Goal: Task Accomplishment & Management: Manage account settings

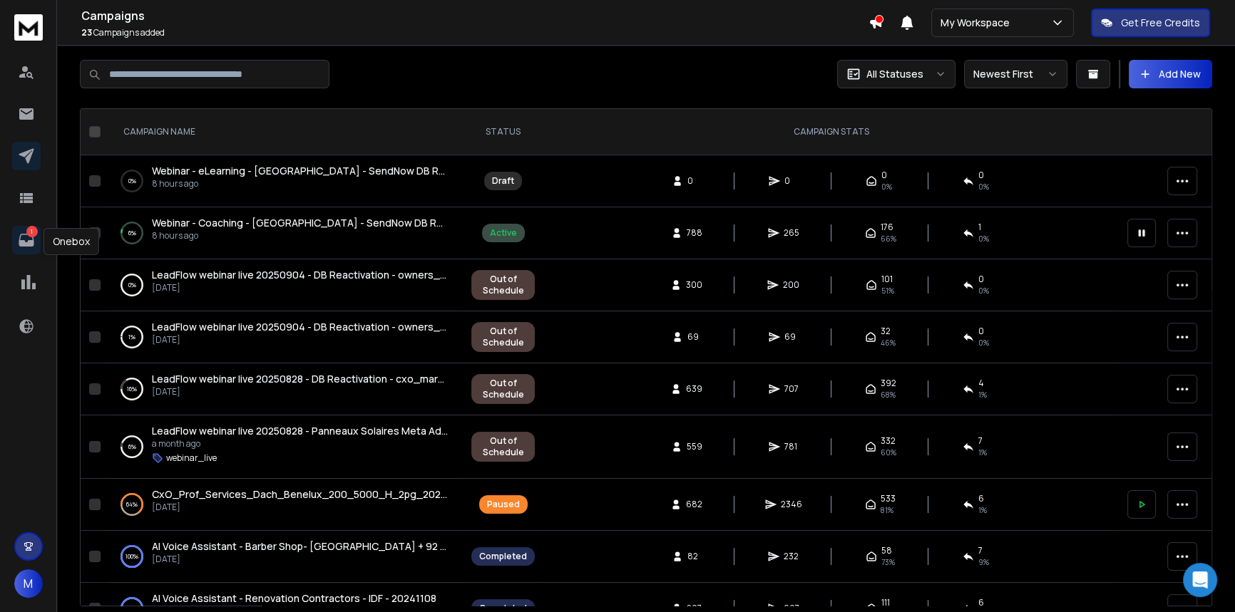
click at [27, 238] on icon at bounding box center [26, 240] width 17 height 17
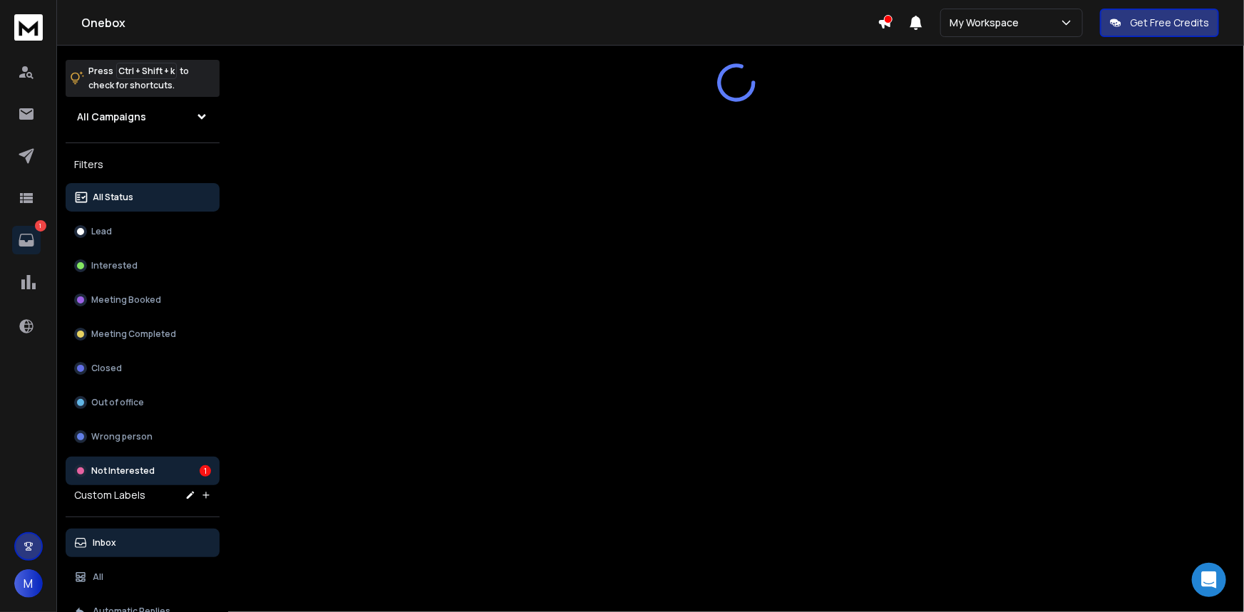
click at [114, 467] on p "Not Interested" at bounding box center [122, 471] width 63 height 11
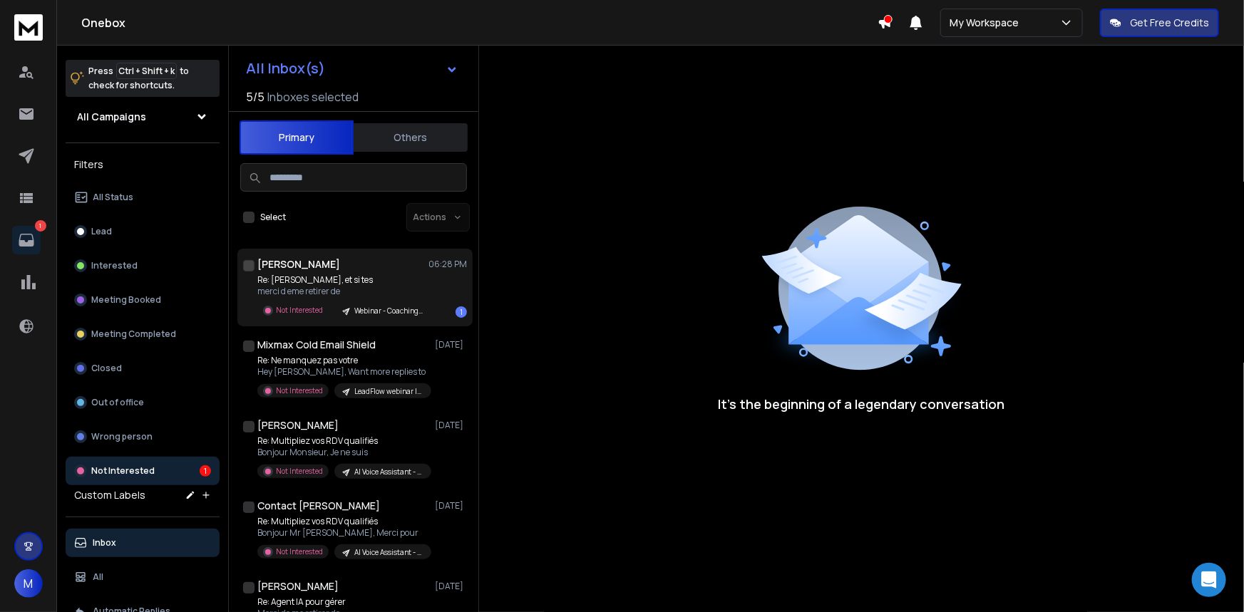
click at [310, 280] on p "Re: [PERSON_NAME], et si tes" at bounding box center [342, 280] width 171 height 11
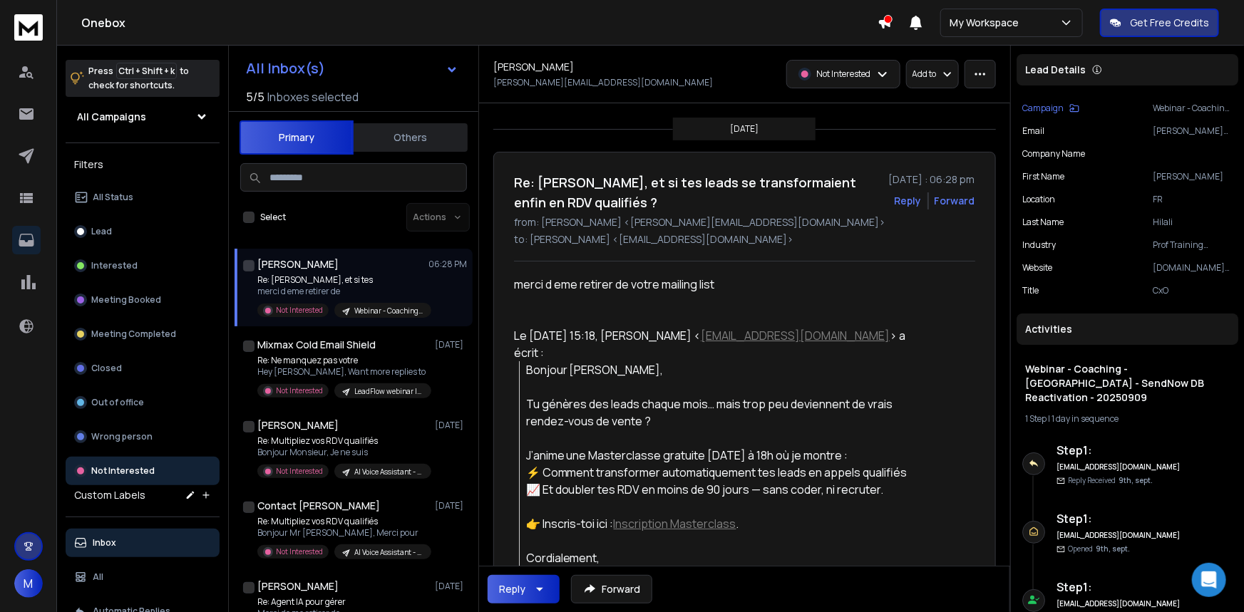
click at [951, 76] on icon at bounding box center [947, 74] width 8 height 4
click at [968, 275] on div "Re: [PERSON_NAME], et si tes leads se transformaient enfin en RDV qualifiés ? […" at bounding box center [744, 461] width 461 height 577
click at [987, 71] on icon "button" at bounding box center [980, 74] width 13 height 13
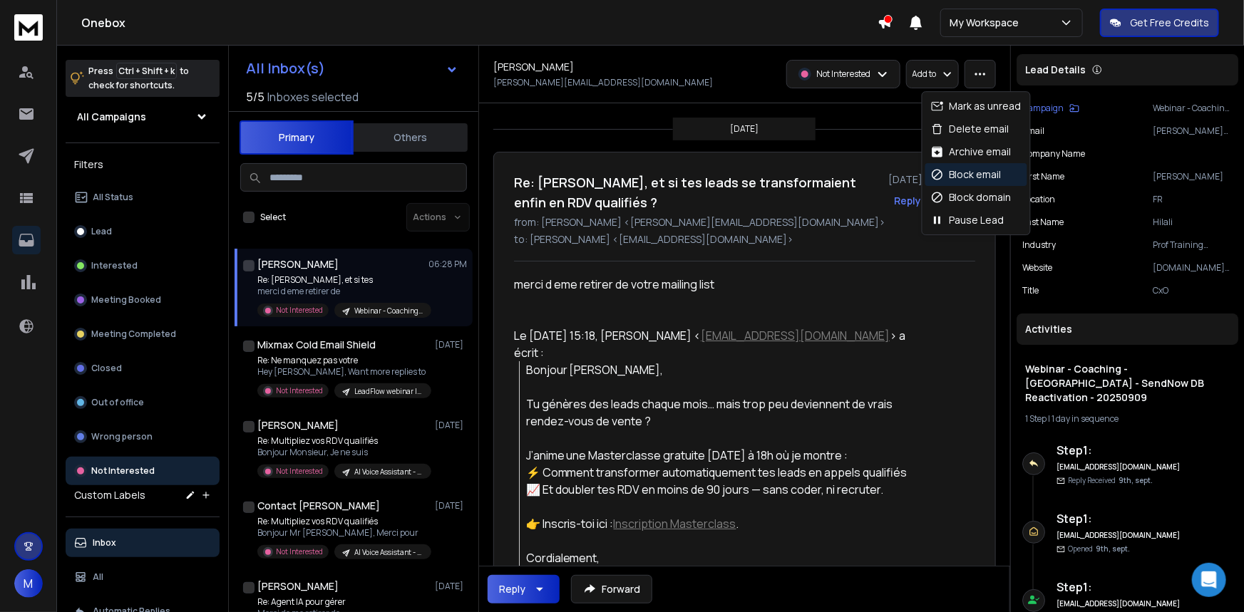
click at [966, 170] on div "Block email" at bounding box center [966, 175] width 71 height 14
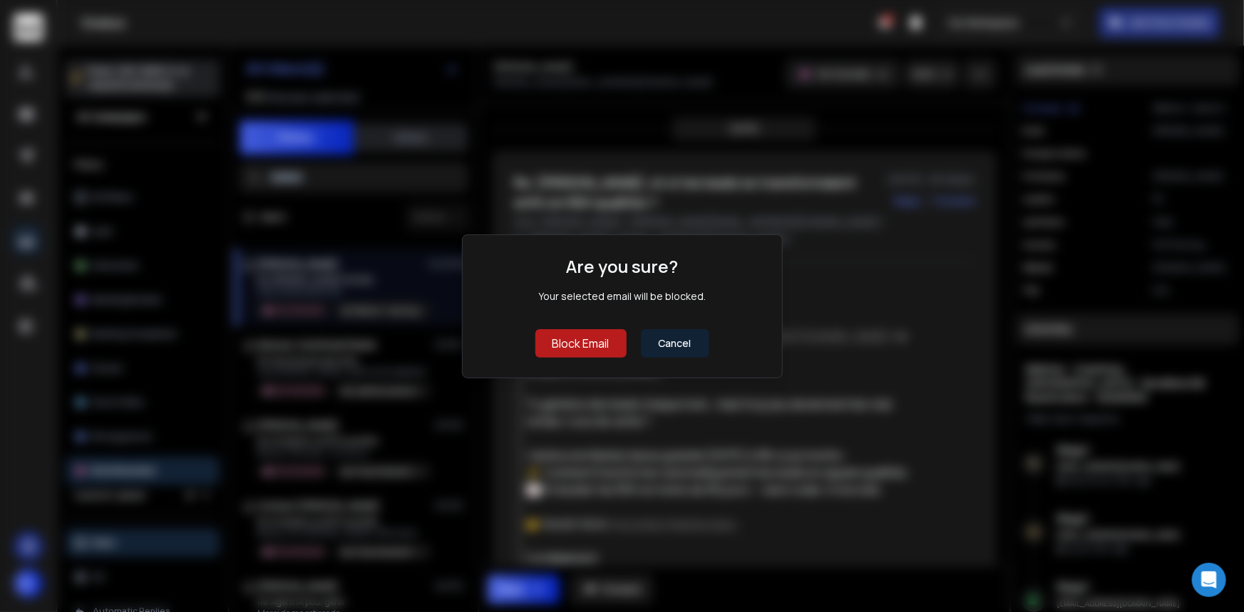
click at [560, 346] on button "Block Email" at bounding box center [580, 343] width 91 height 29
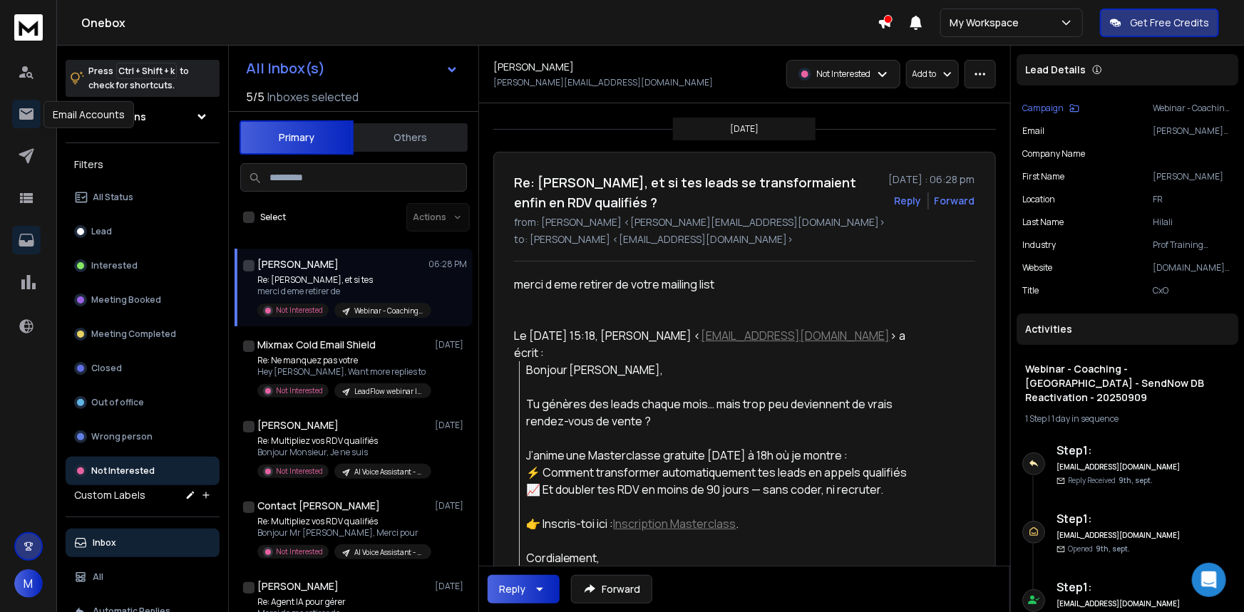
click at [14, 106] on link at bounding box center [26, 114] width 29 height 29
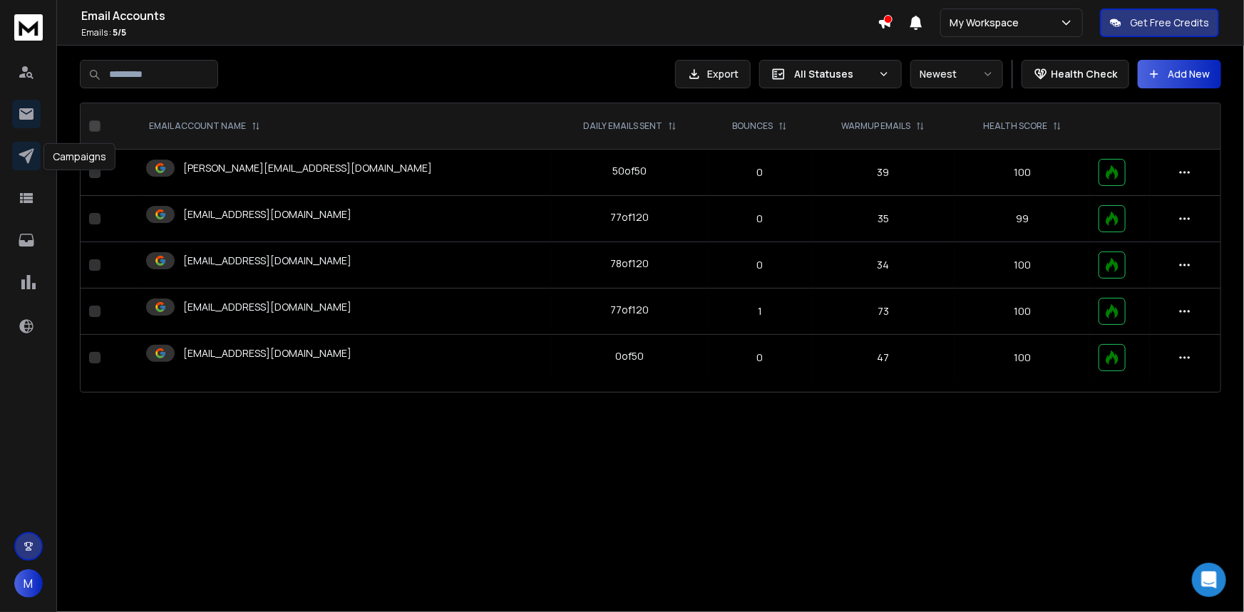
click at [21, 143] on link at bounding box center [26, 156] width 29 height 29
